Goal: Task Accomplishment & Management: Manage account settings

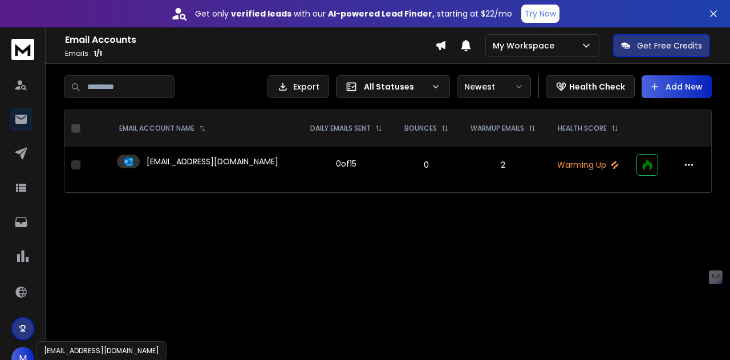
click at [18, 355] on span "M" at bounding box center [22, 358] width 23 height 23
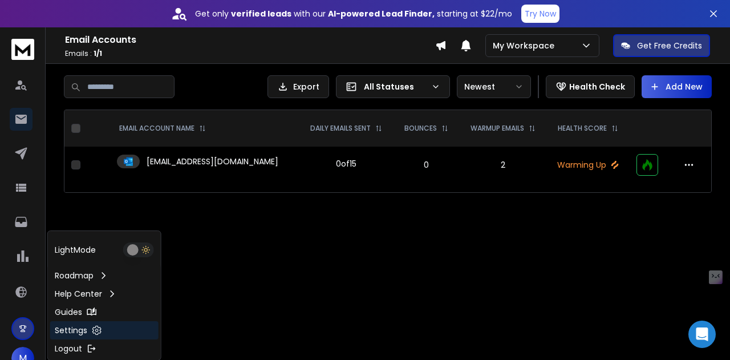
click at [74, 321] on div "Settings" at bounding box center [104, 330] width 108 height 18
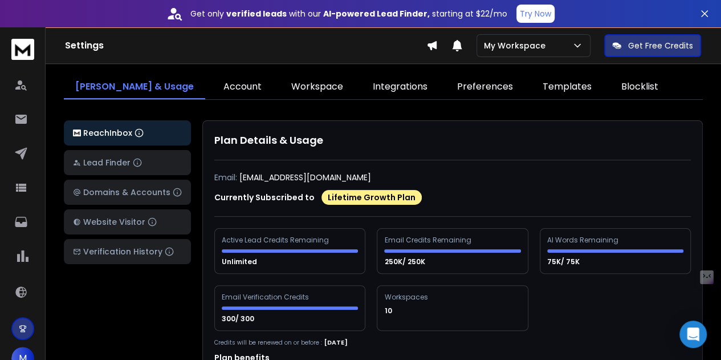
click at [212, 92] on link "Account" at bounding box center [242, 87] width 61 height 24
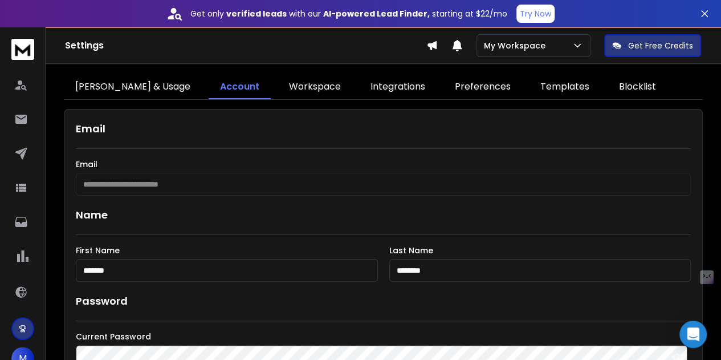
click at [127, 87] on link "[PERSON_NAME] & Usage" at bounding box center [133, 87] width 138 height 24
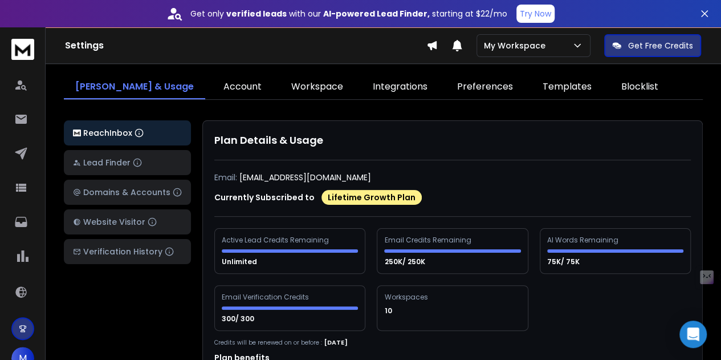
click at [363, 199] on div "Lifetime Growth Plan" at bounding box center [371, 197] width 100 height 15
copy div "Lifetime Growth Plan"
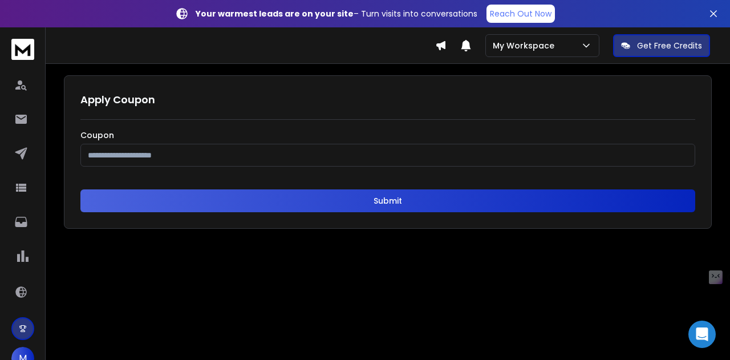
click at [223, 165] on input "text" at bounding box center [387, 155] width 614 height 23
